Goal: Task Accomplishment & Management: Manage account settings

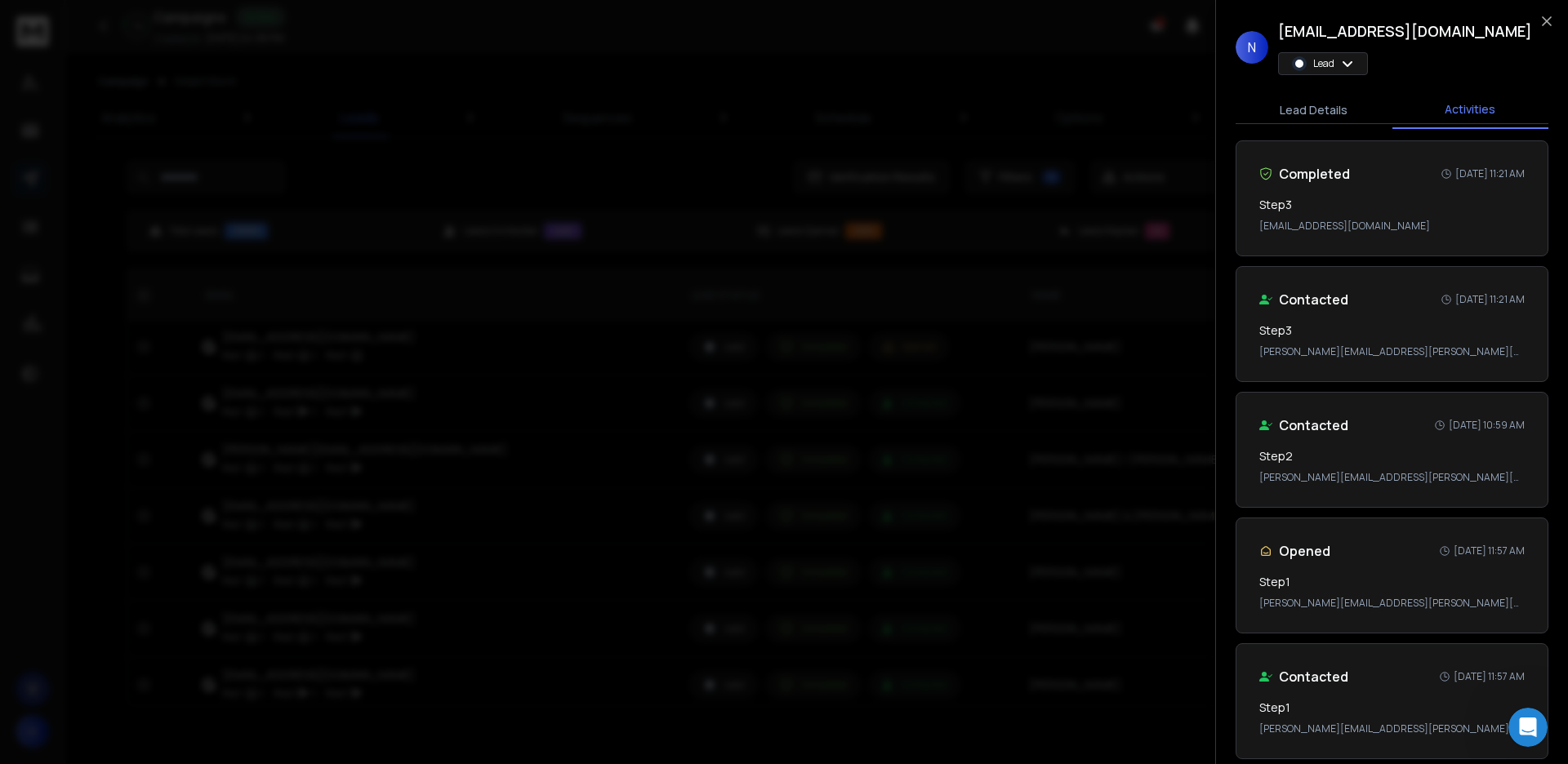
click at [1039, 378] on div at bounding box center [784, 382] width 1568 height 764
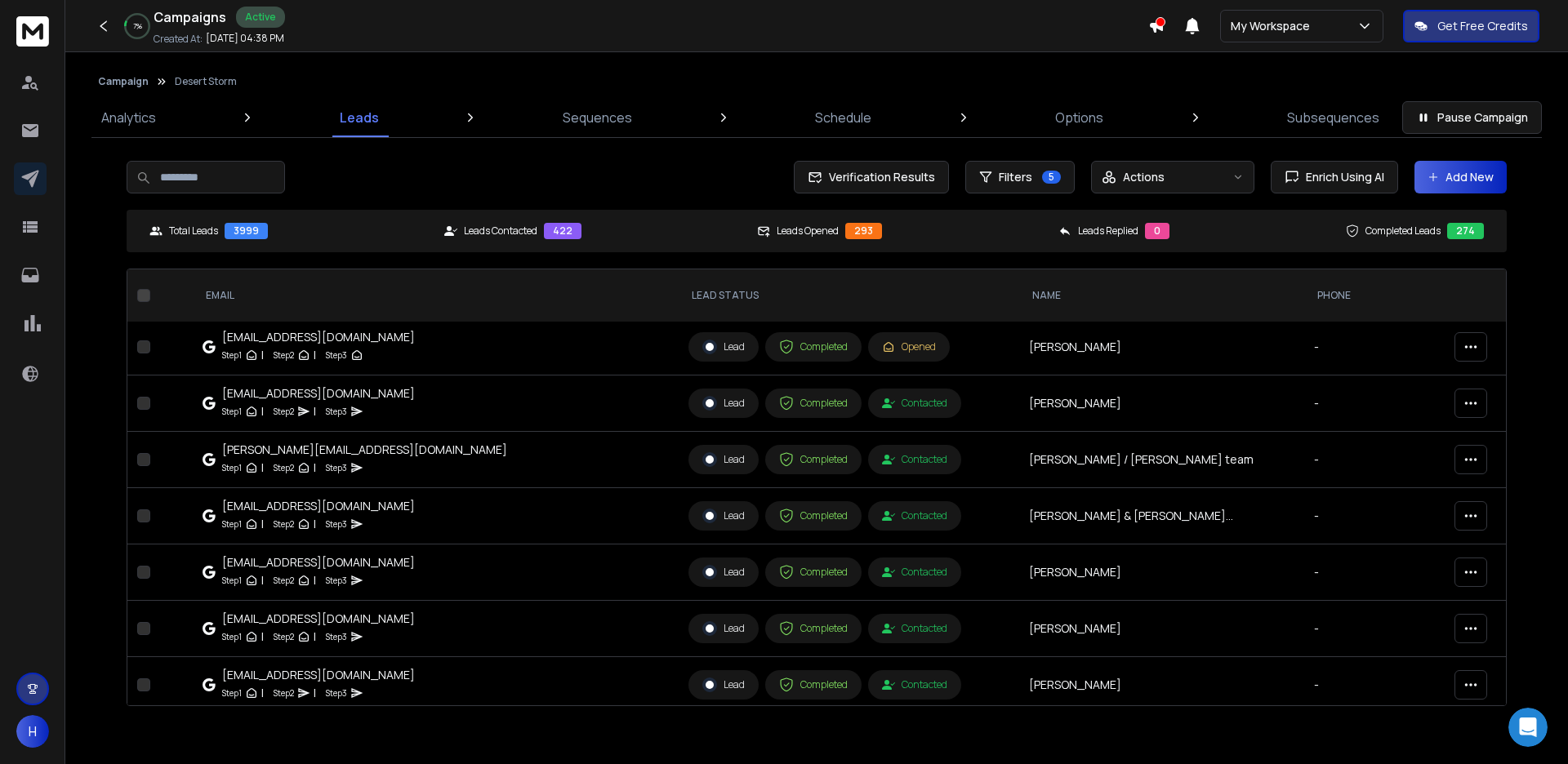
click at [882, 458] on div "Contacted" at bounding box center [915, 459] width 66 height 13
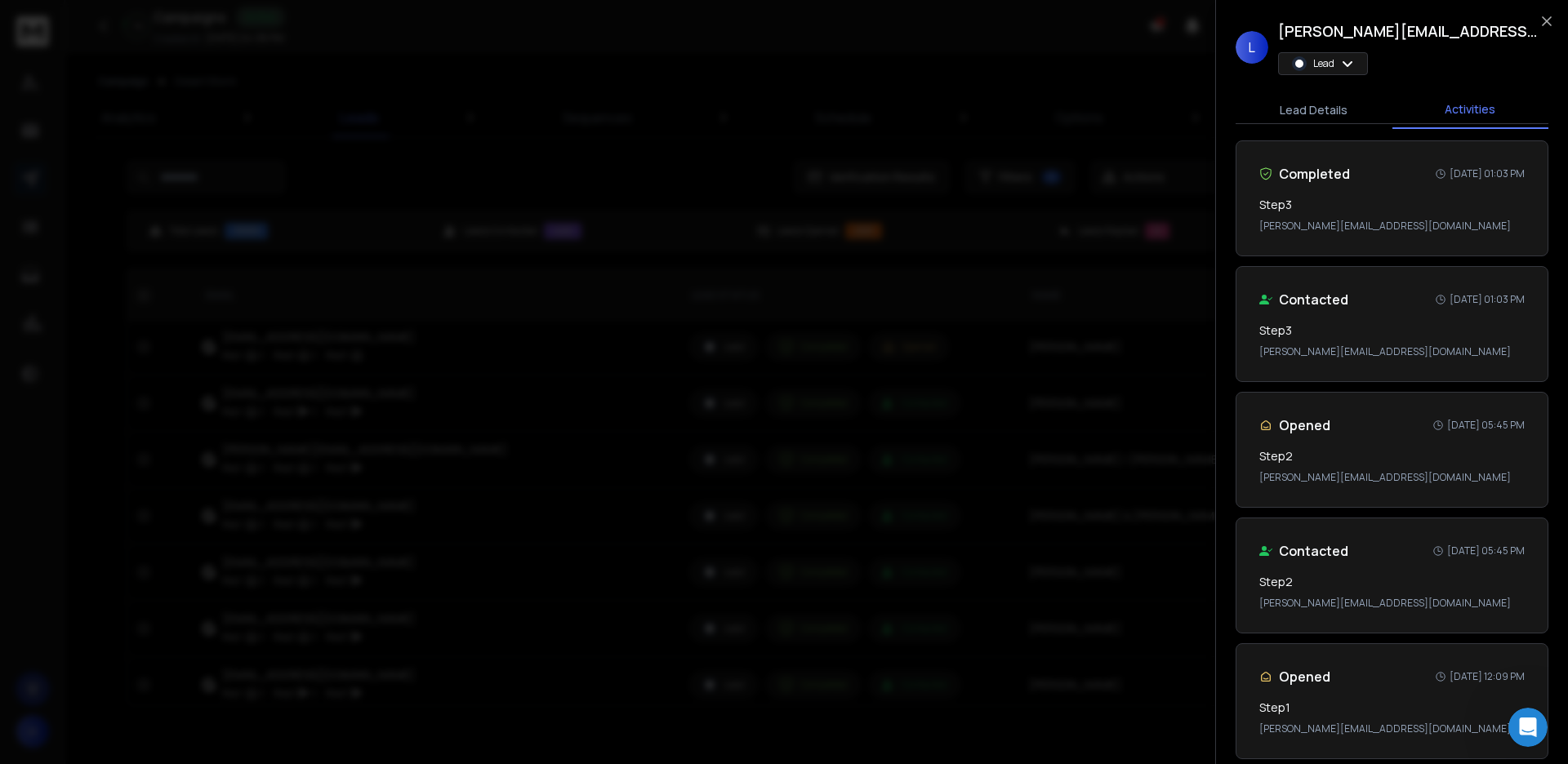
click at [1481, 99] on button "Activities" at bounding box center [1470, 110] width 156 height 37
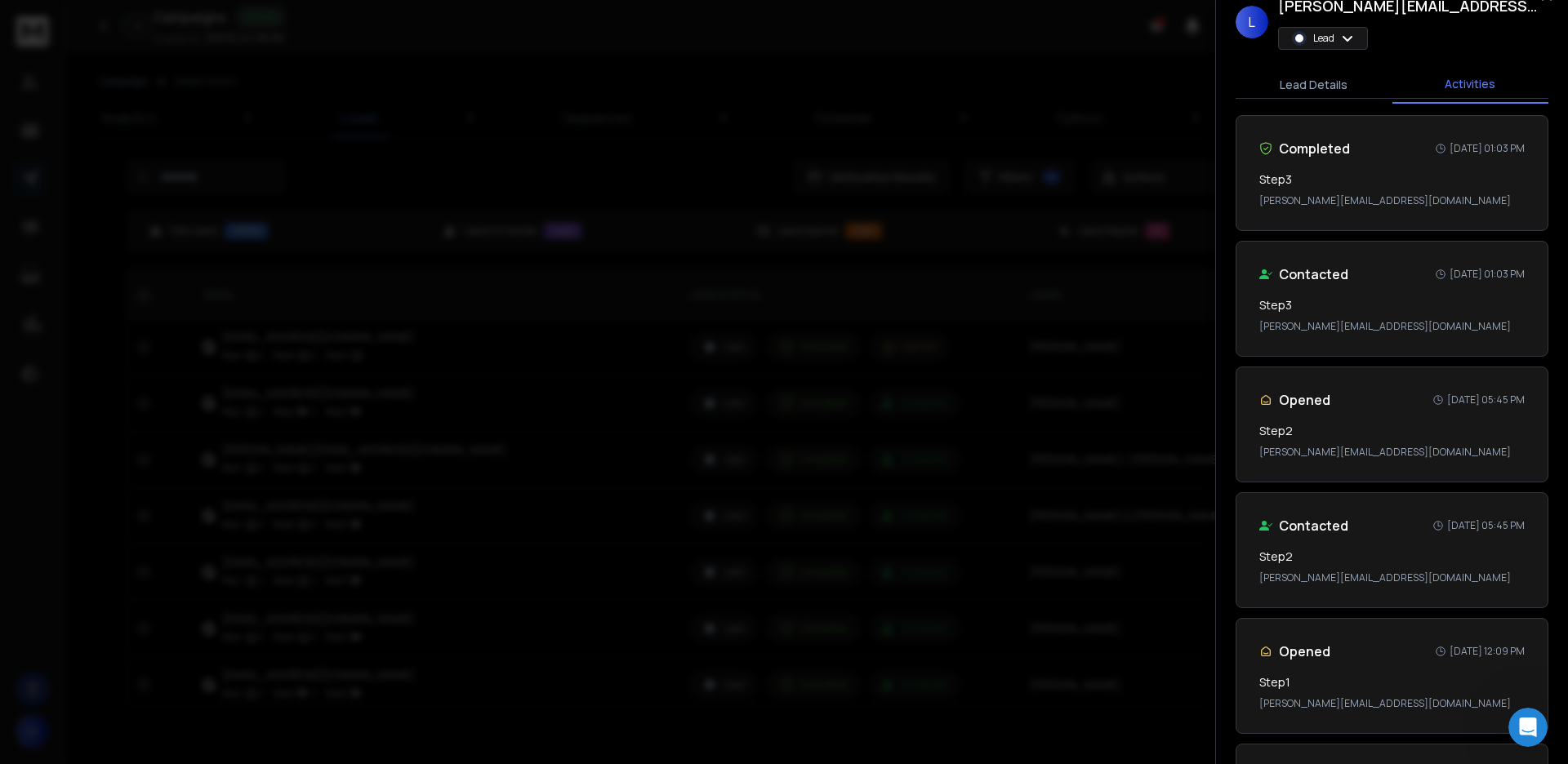
scroll to position [7, 0]
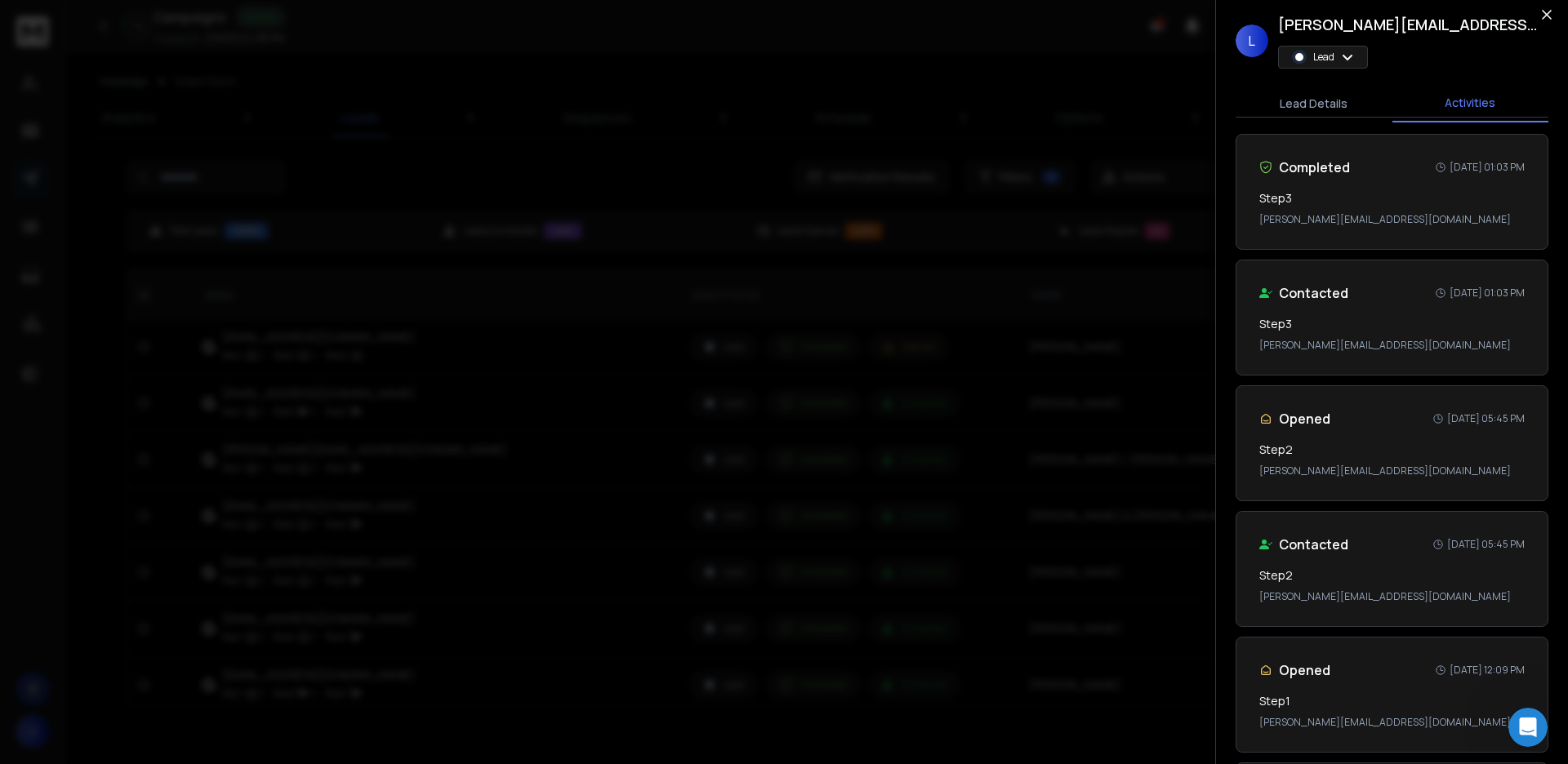
click at [1546, 11] on icon "button" at bounding box center [1546, 14] width 8 height 8
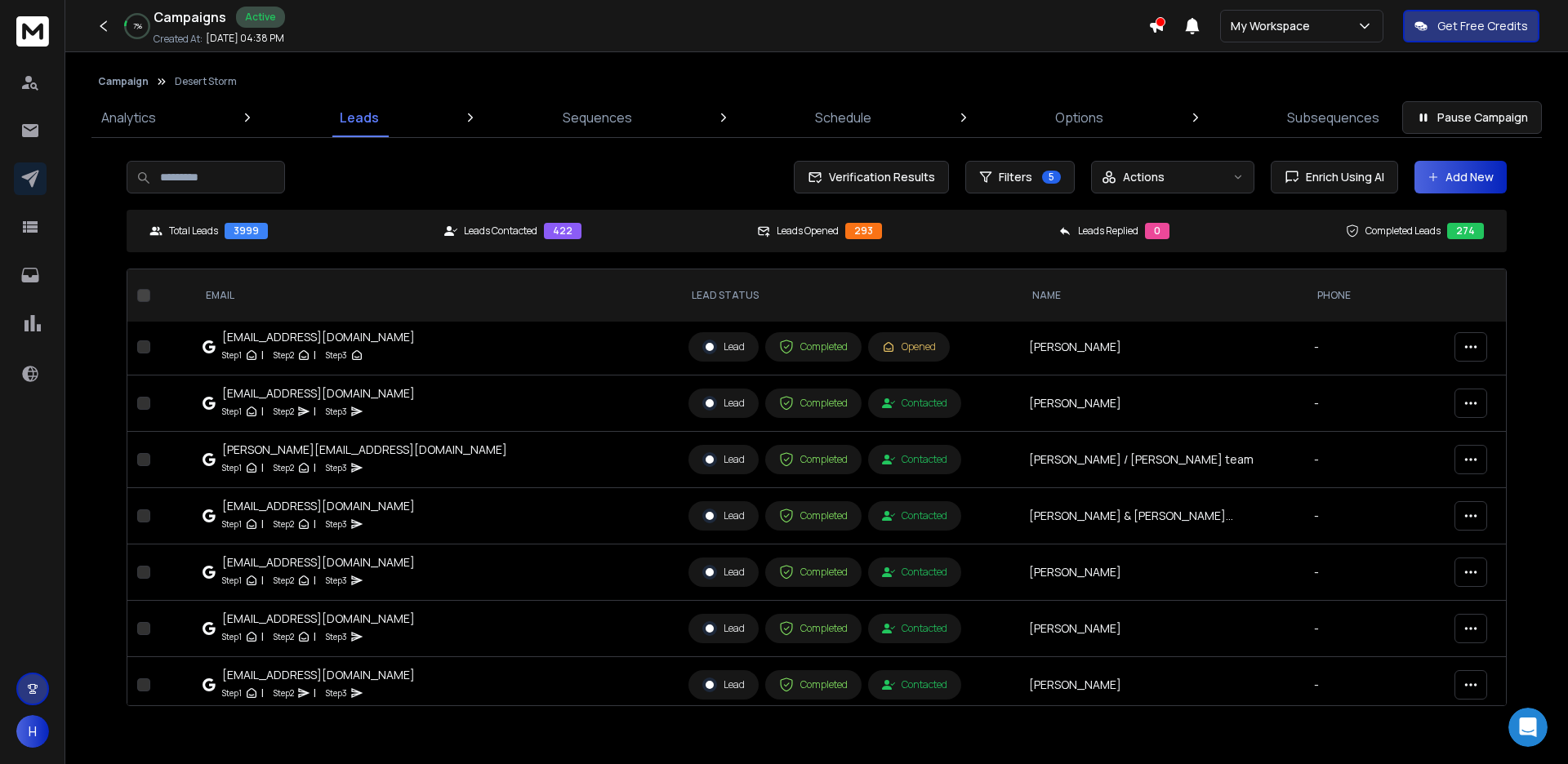
click at [754, 192] on div "Verification Results Filters 5 Actions Enrich Using AI Add New" at bounding box center [816, 177] width 1380 height 33
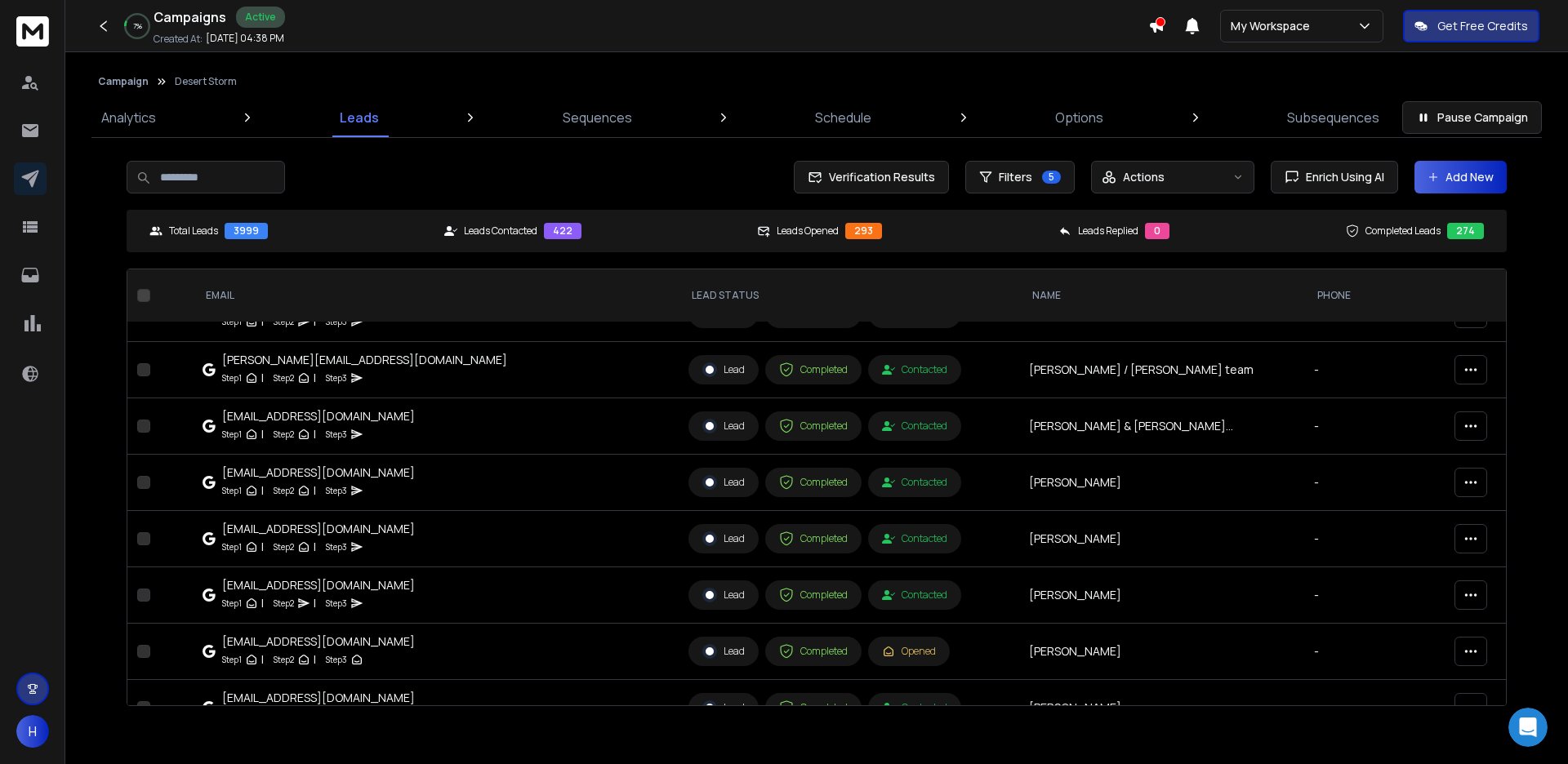
scroll to position [0, 0]
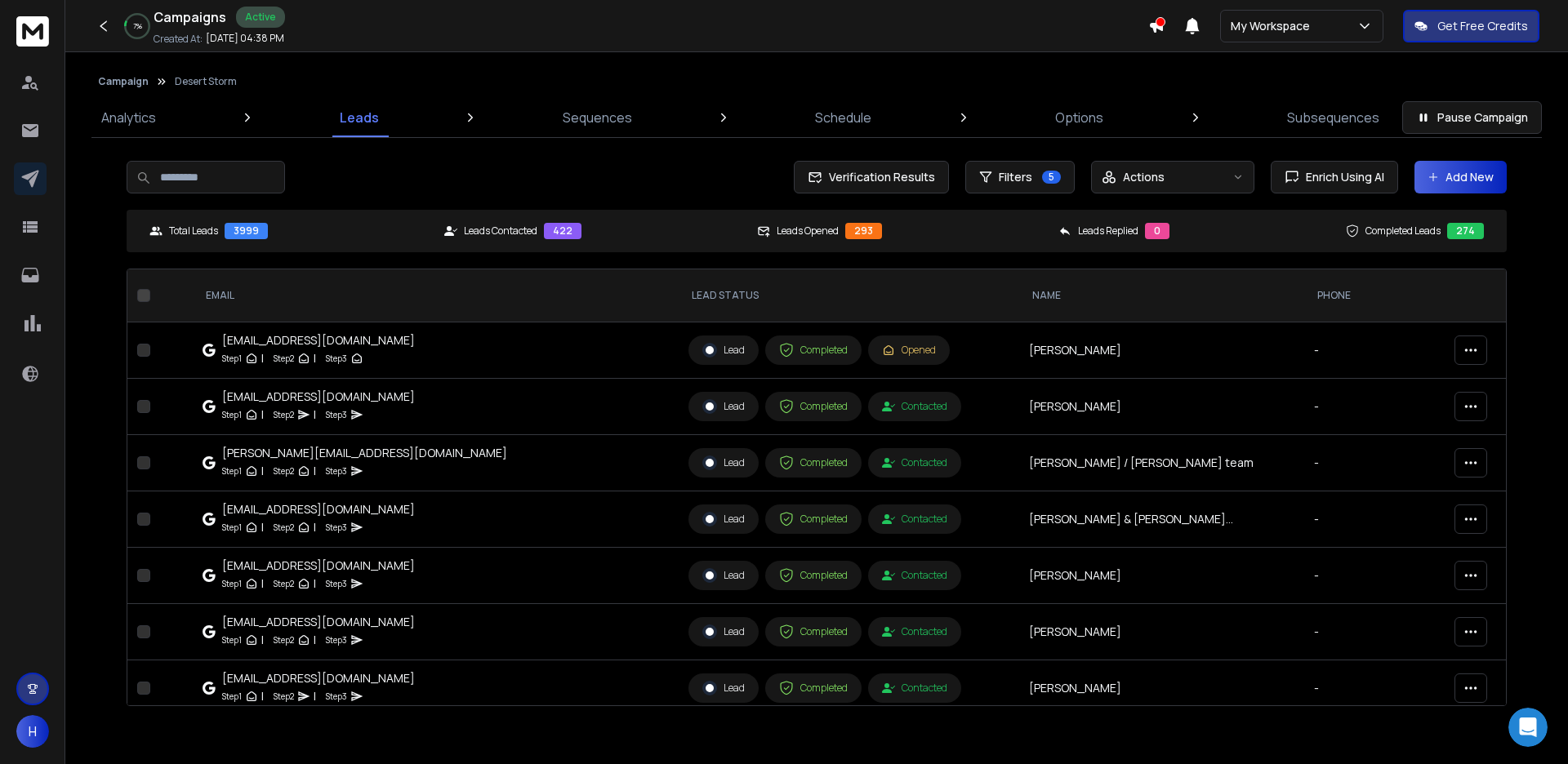
click at [279, 344] on div "[EMAIL_ADDRESS][DOMAIN_NAME]" at bounding box center [318, 341] width 193 height 16
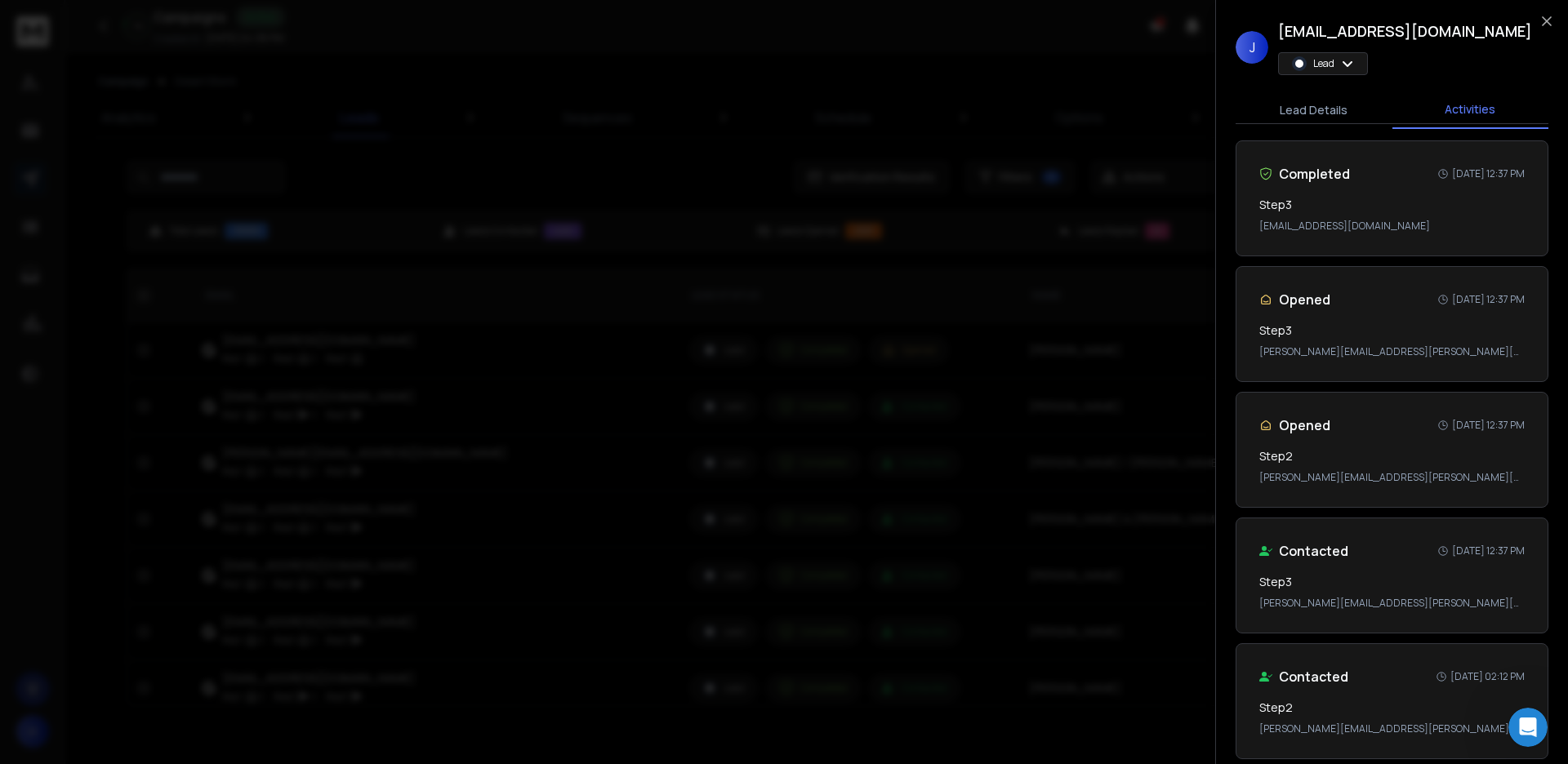
click at [1456, 109] on button "Activities" at bounding box center [1470, 110] width 156 height 37
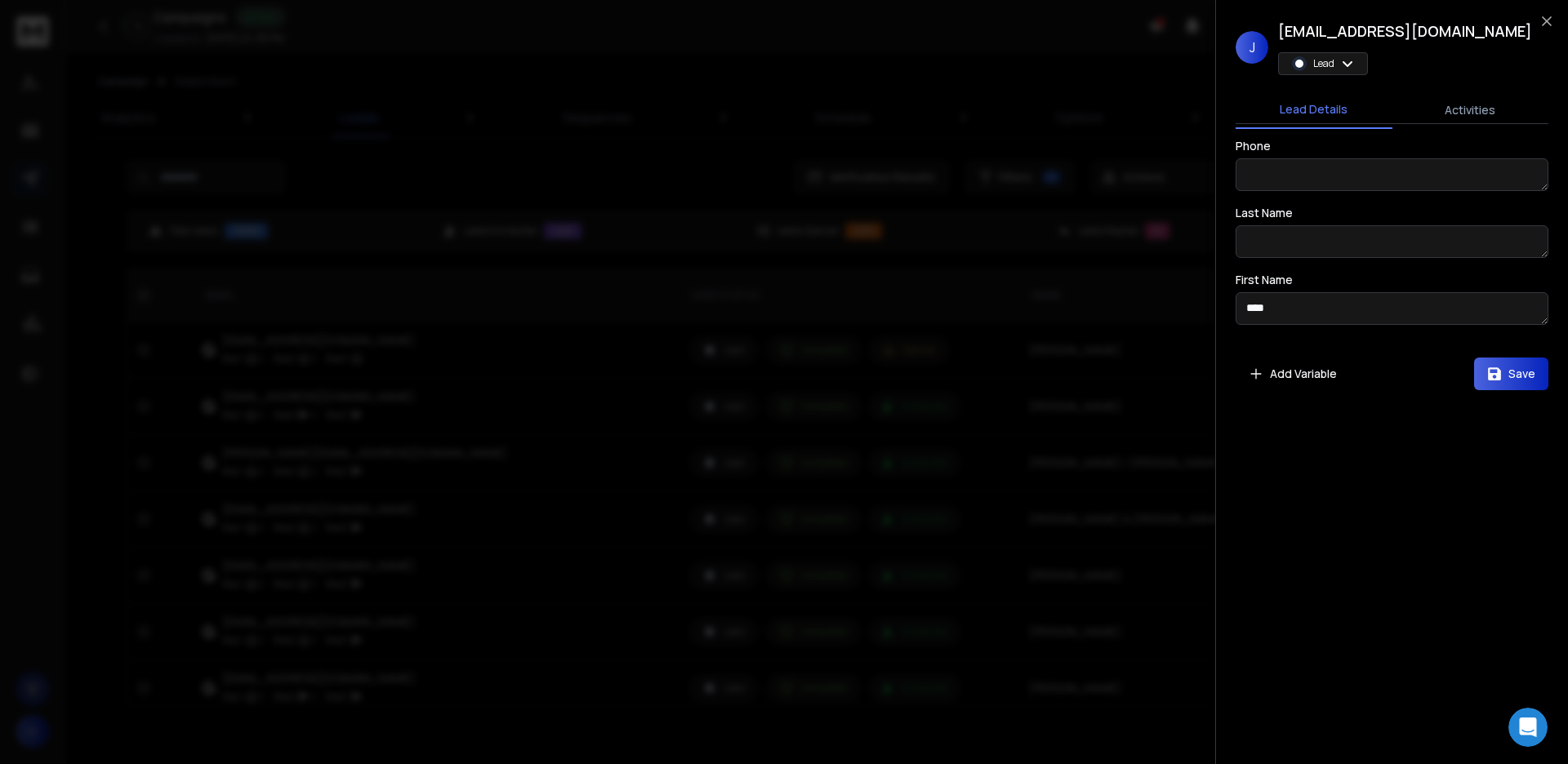
click at [1327, 114] on button "Lead Details" at bounding box center [1314, 110] width 156 height 37
drag, startPoint x: 1449, startPoint y: 29, endPoint x: 1276, endPoint y: 31, distance: 173.0
click at [1276, 31] on div "J [EMAIL_ADDRESS][DOMAIN_NAME] Lead" at bounding box center [1393, 48] width 313 height 55
copy h1 "[EMAIL_ADDRESS][DOMAIN_NAME]"
drag, startPoint x: 3, startPoint y: 69, endPoint x: 1452, endPoint y: 41, distance: 1449.3
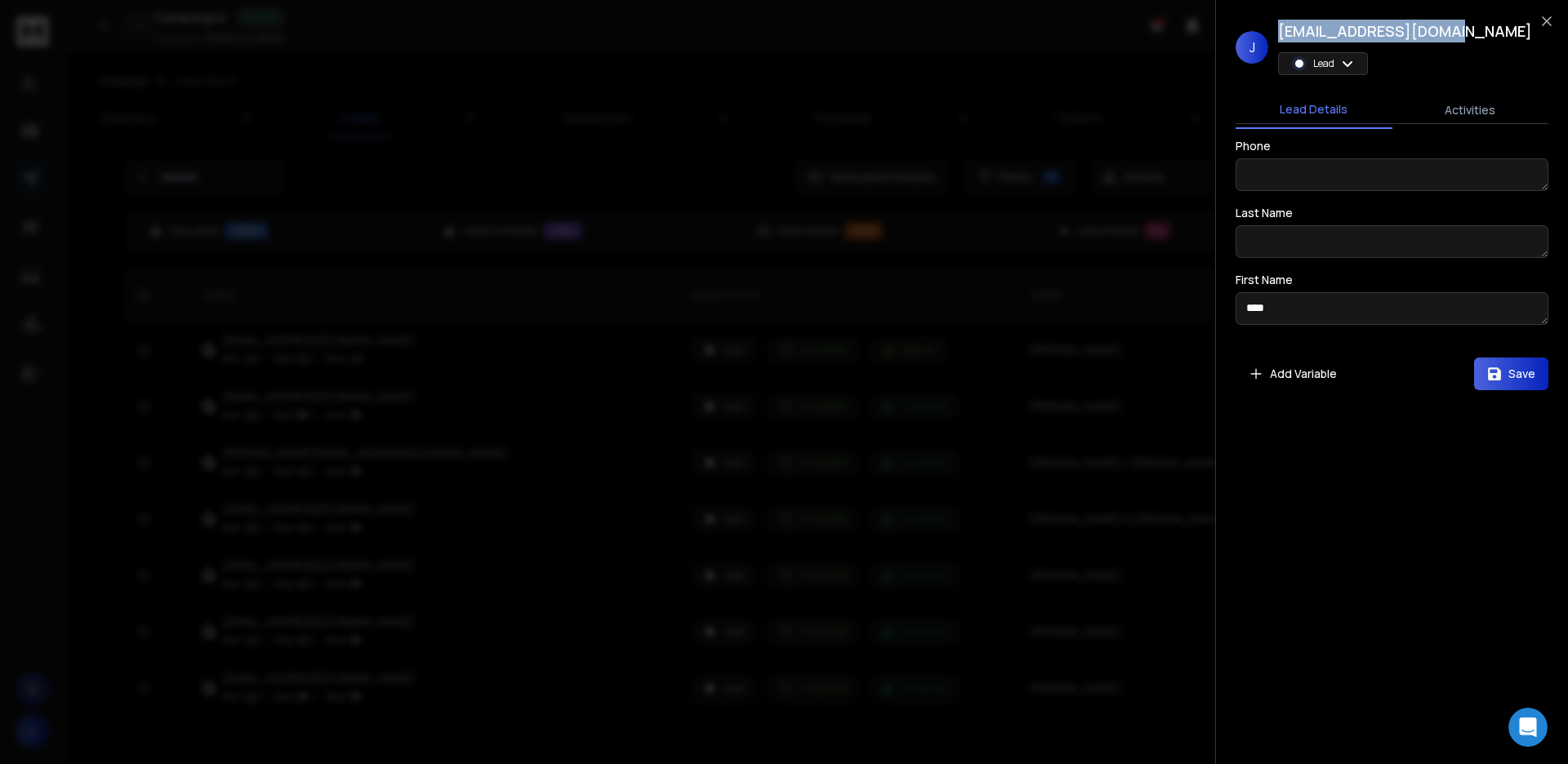
click at [1448, 45] on div "J [EMAIL_ADDRESS][DOMAIN_NAME] Lead" at bounding box center [1393, 48] width 313 height 55
click at [1463, 32] on div "J [EMAIL_ADDRESS][DOMAIN_NAME] Lead" at bounding box center [1393, 48] width 313 height 55
drag, startPoint x: 1429, startPoint y: 29, endPoint x: 1275, endPoint y: 40, distance: 154.4
click at [1274, 33] on div "J [EMAIL_ADDRESS][DOMAIN_NAME] Lead" at bounding box center [1393, 48] width 313 height 55
copy h1 "[EMAIL_ADDRESS][DOMAIN_NAME]"
